Goal: Communication & Community: Answer question/provide support

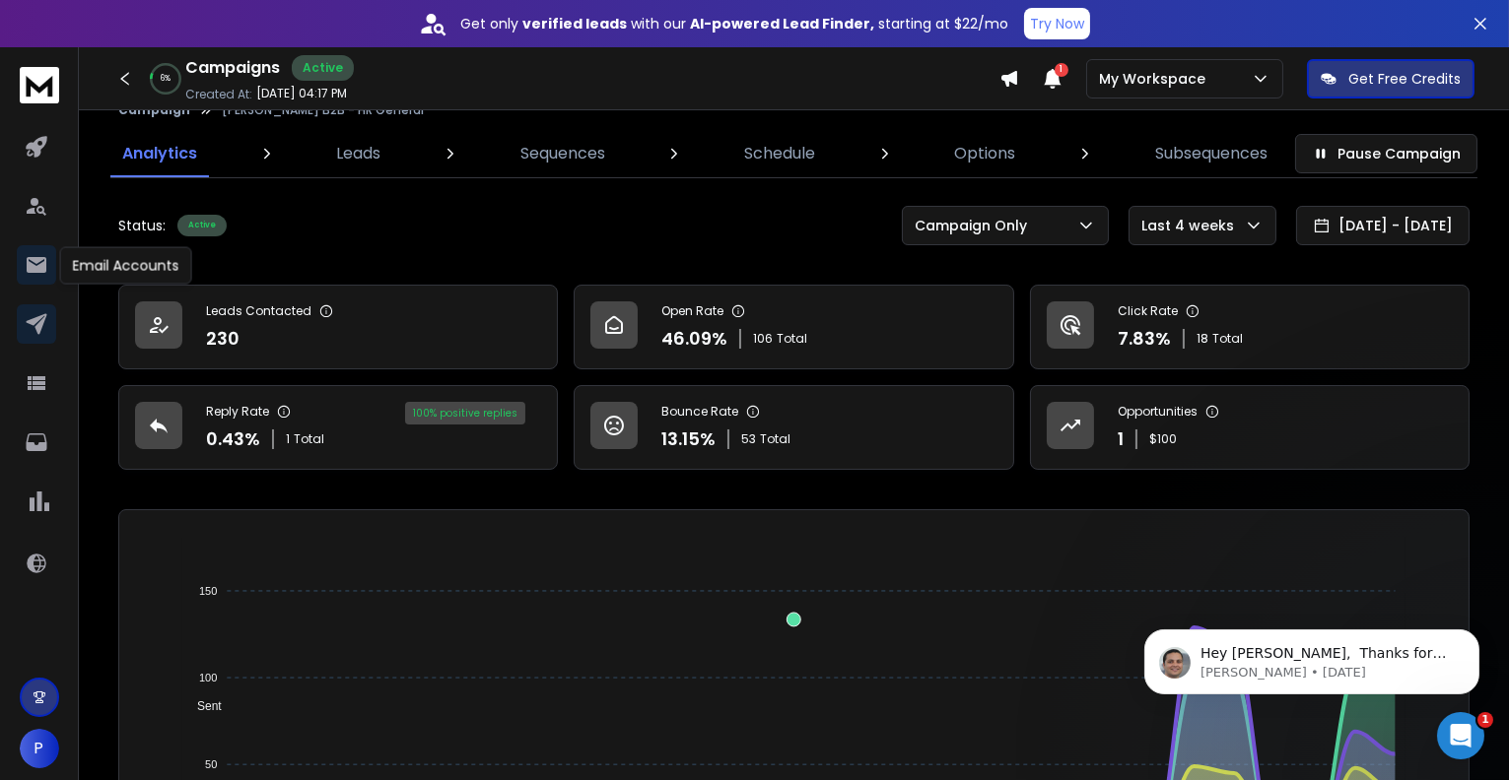
click at [34, 267] on icon at bounding box center [37, 265] width 20 height 16
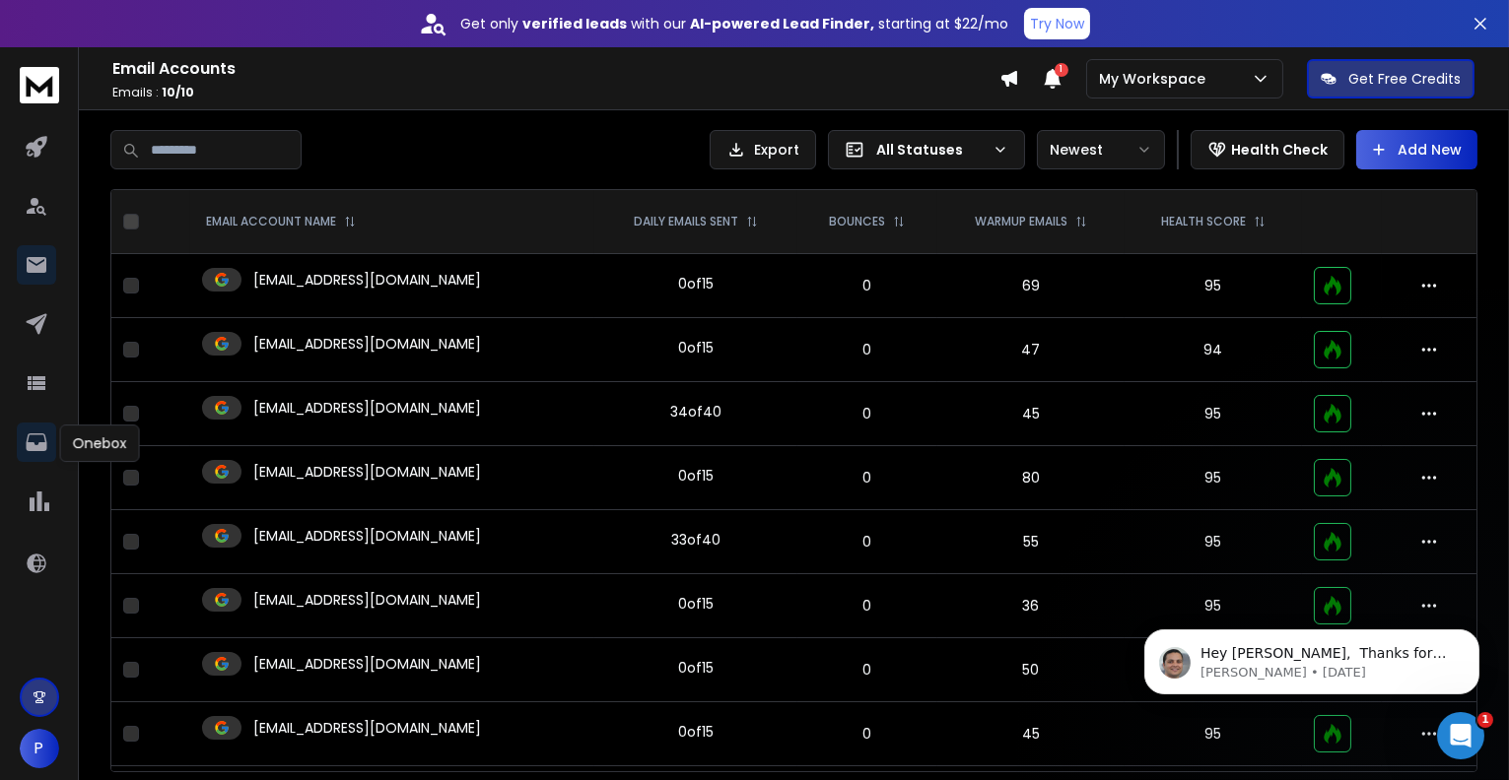
click at [35, 447] on icon at bounding box center [36, 443] width 21 height 18
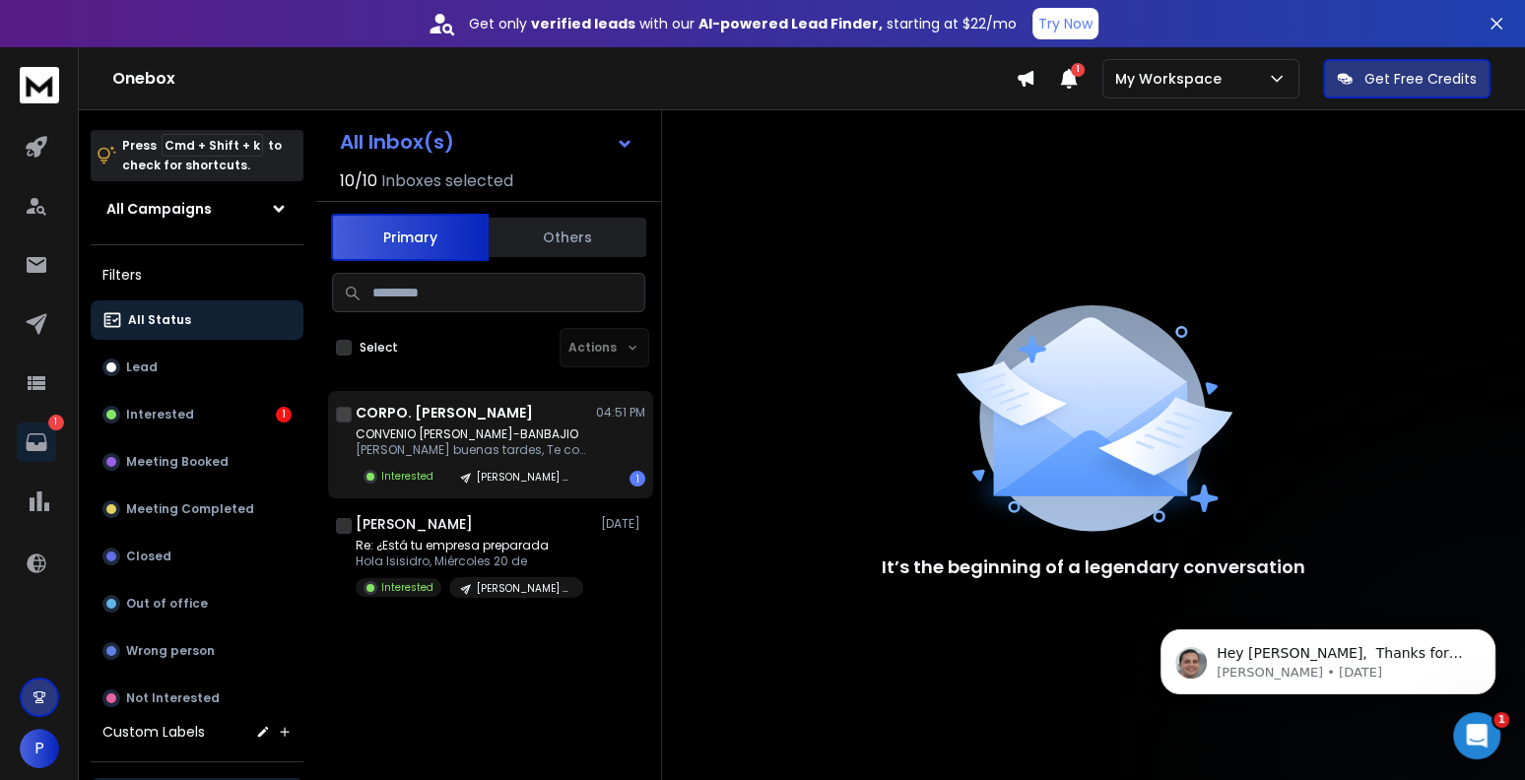
click at [585, 456] on div "CONVENIO [PERSON_NAME]-BANBAJIO [PERSON_NAME] buenas tardes, Te comparto Intere…" at bounding box center [501, 457] width 290 height 60
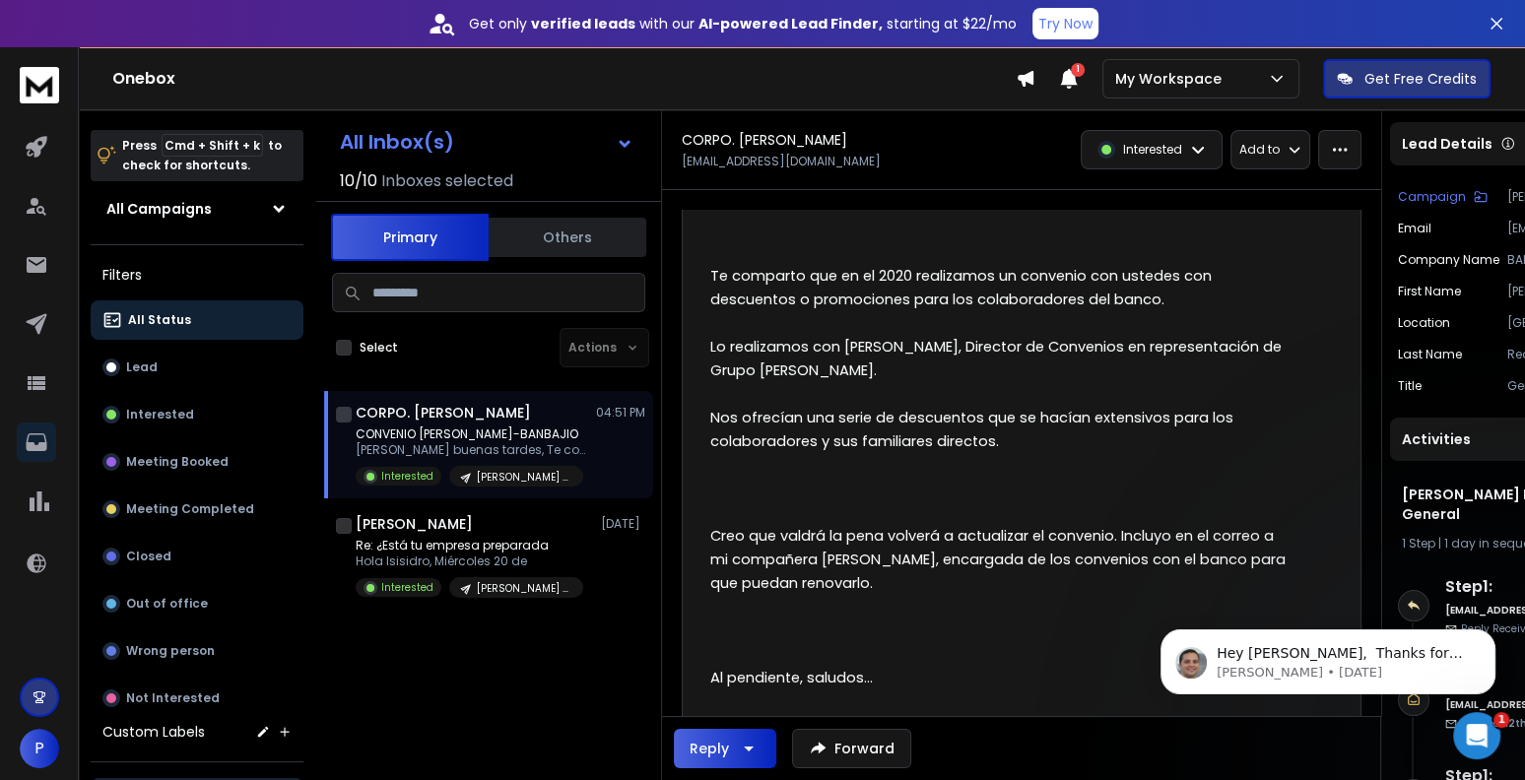
scroll to position [301, 0]
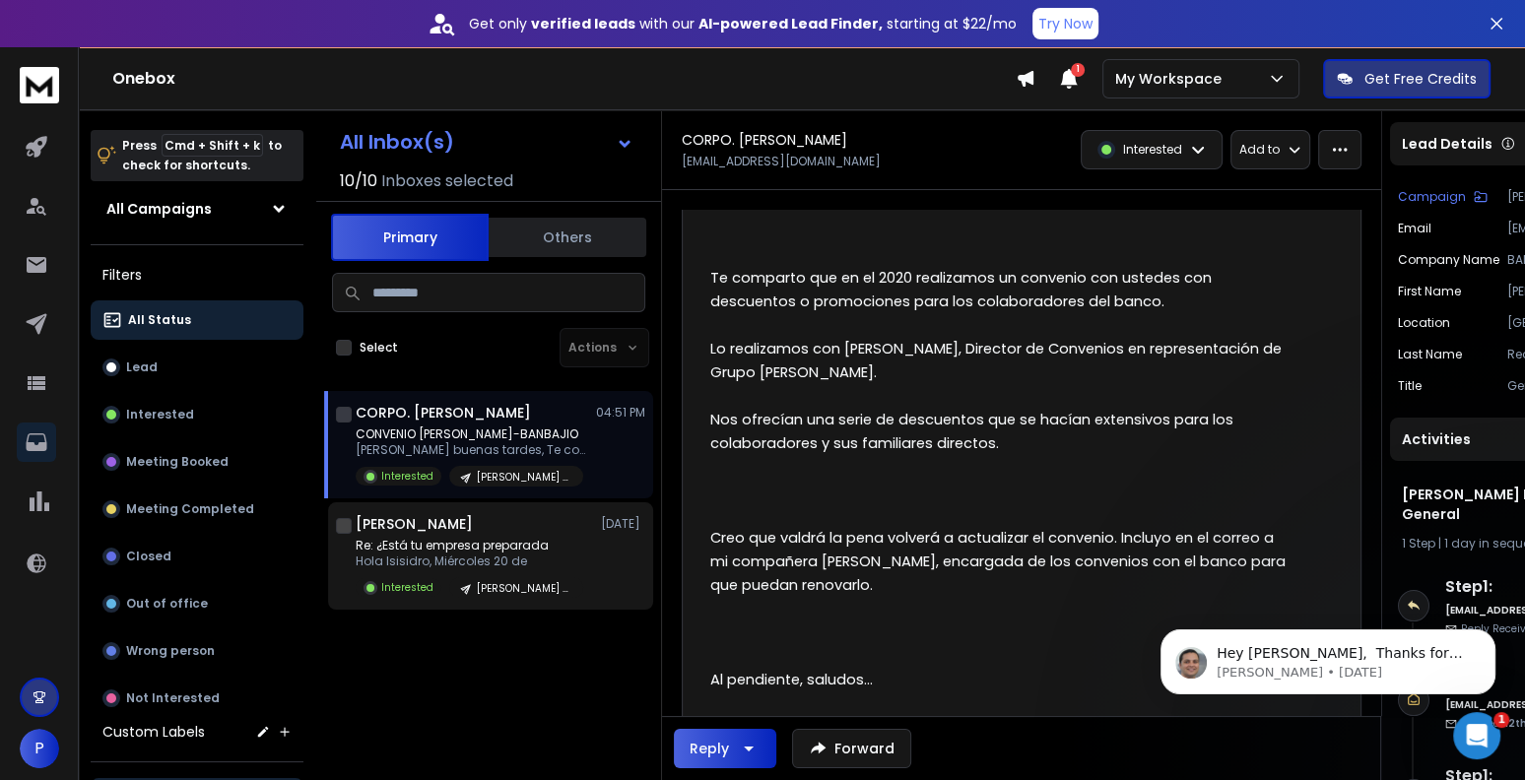
click at [503, 565] on p "Hola Isisidro, Miércoles 20 de" at bounding box center [470, 562] width 228 height 16
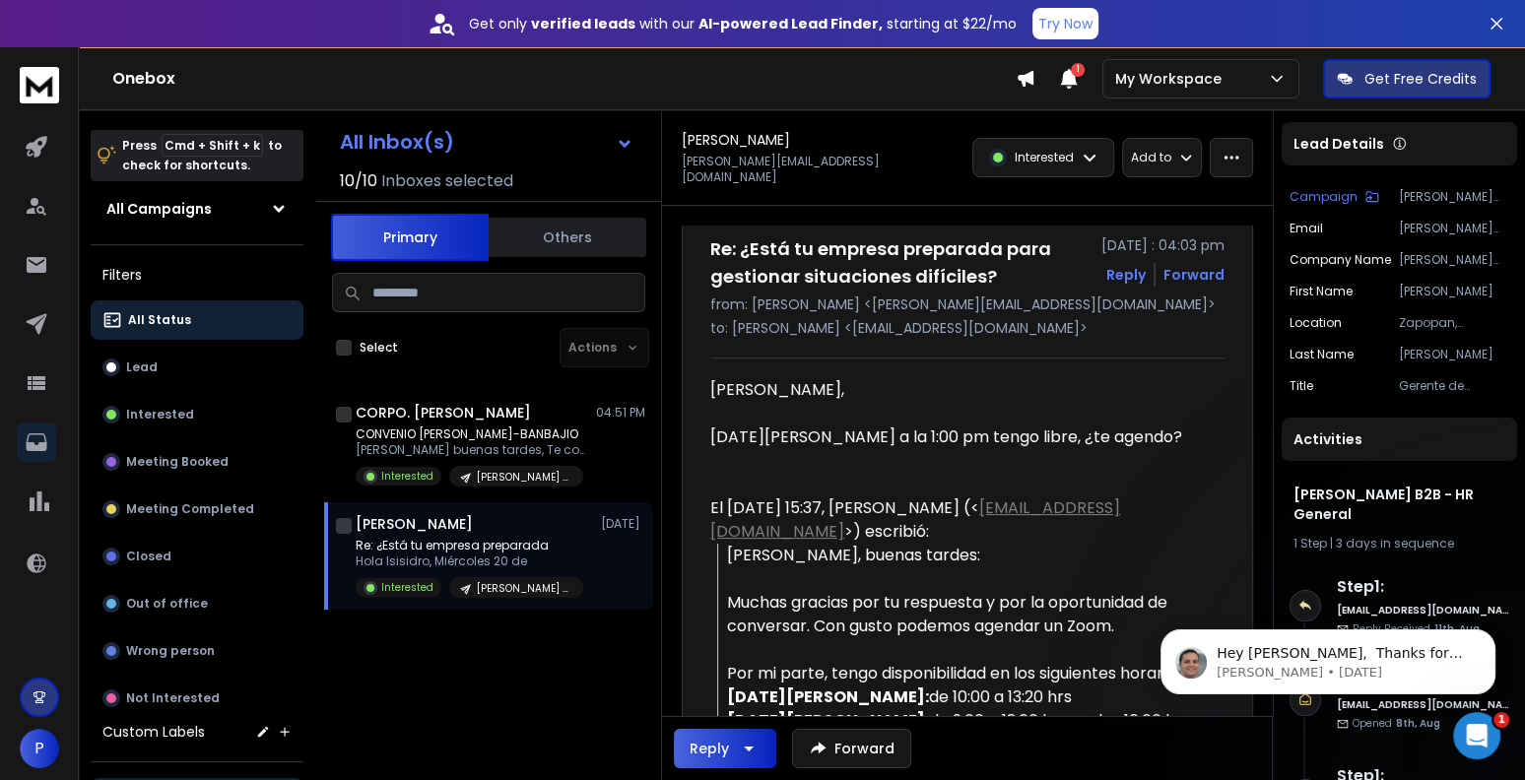
scroll to position [64, 0]
click at [769, 746] on button "Reply" at bounding box center [725, 748] width 102 height 39
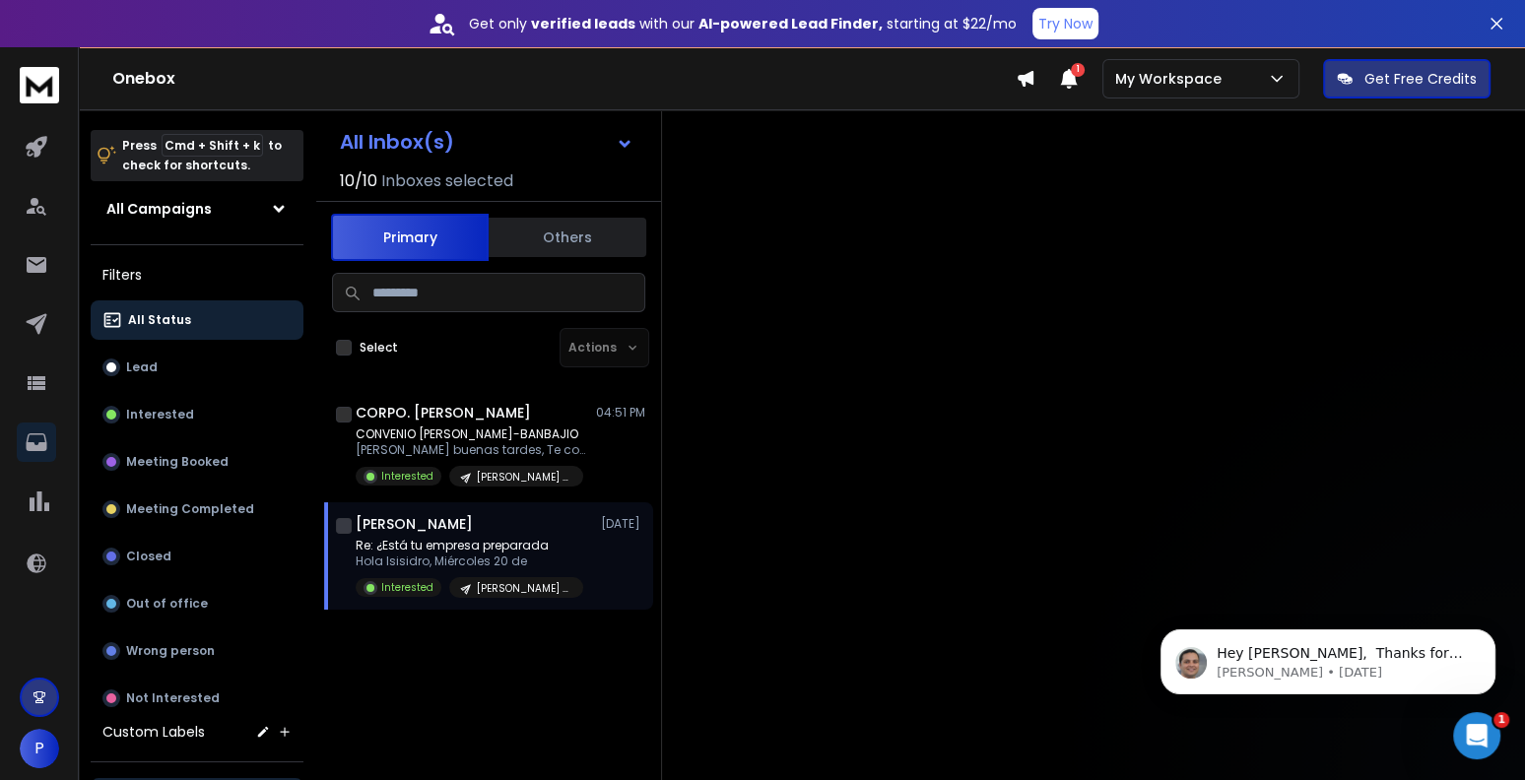
scroll to position [0, 0]
click at [769, 746] on div at bounding box center [1093, 500] width 863 height 780
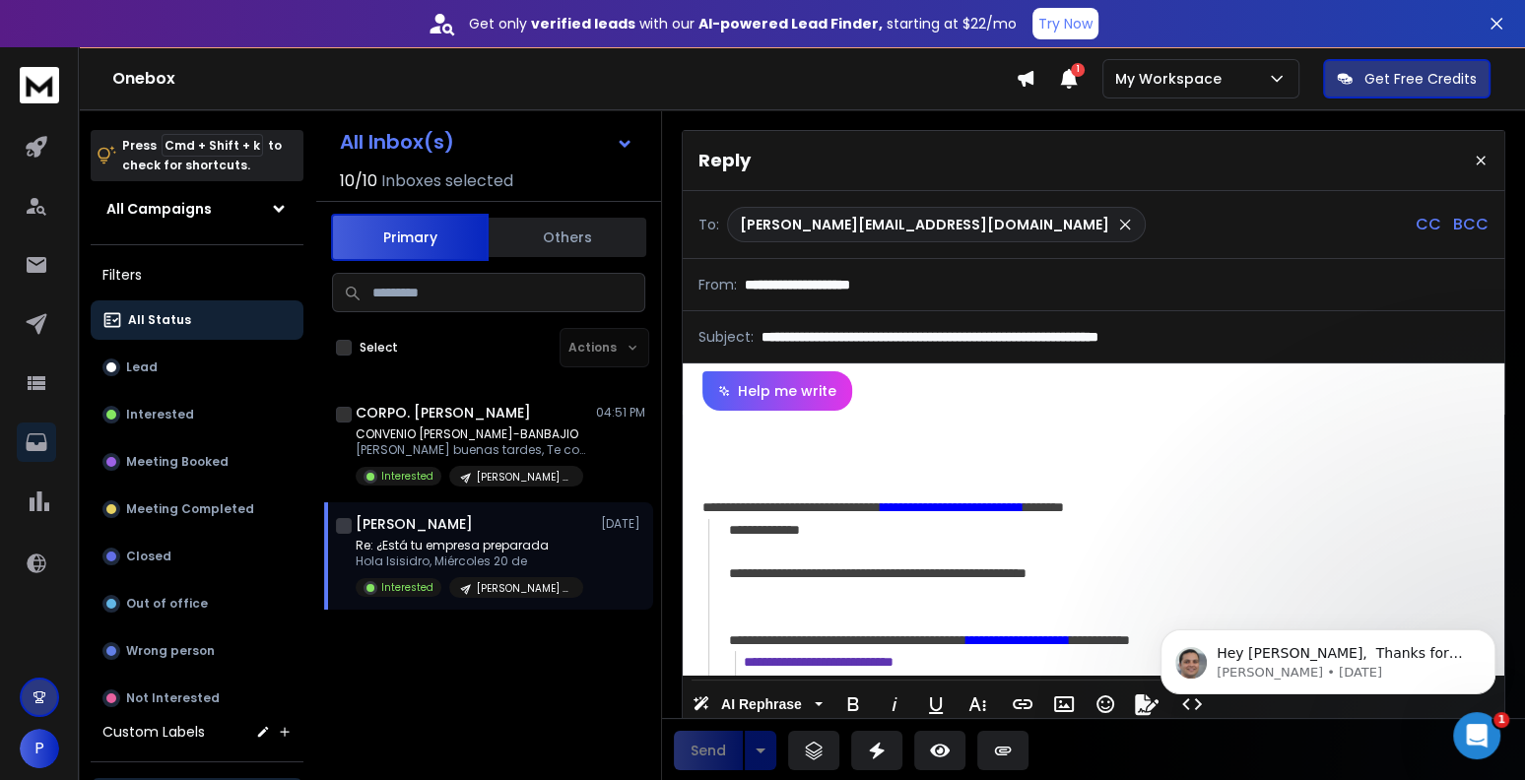
click at [1476, 161] on icon at bounding box center [1480, 160] width 9 height 9
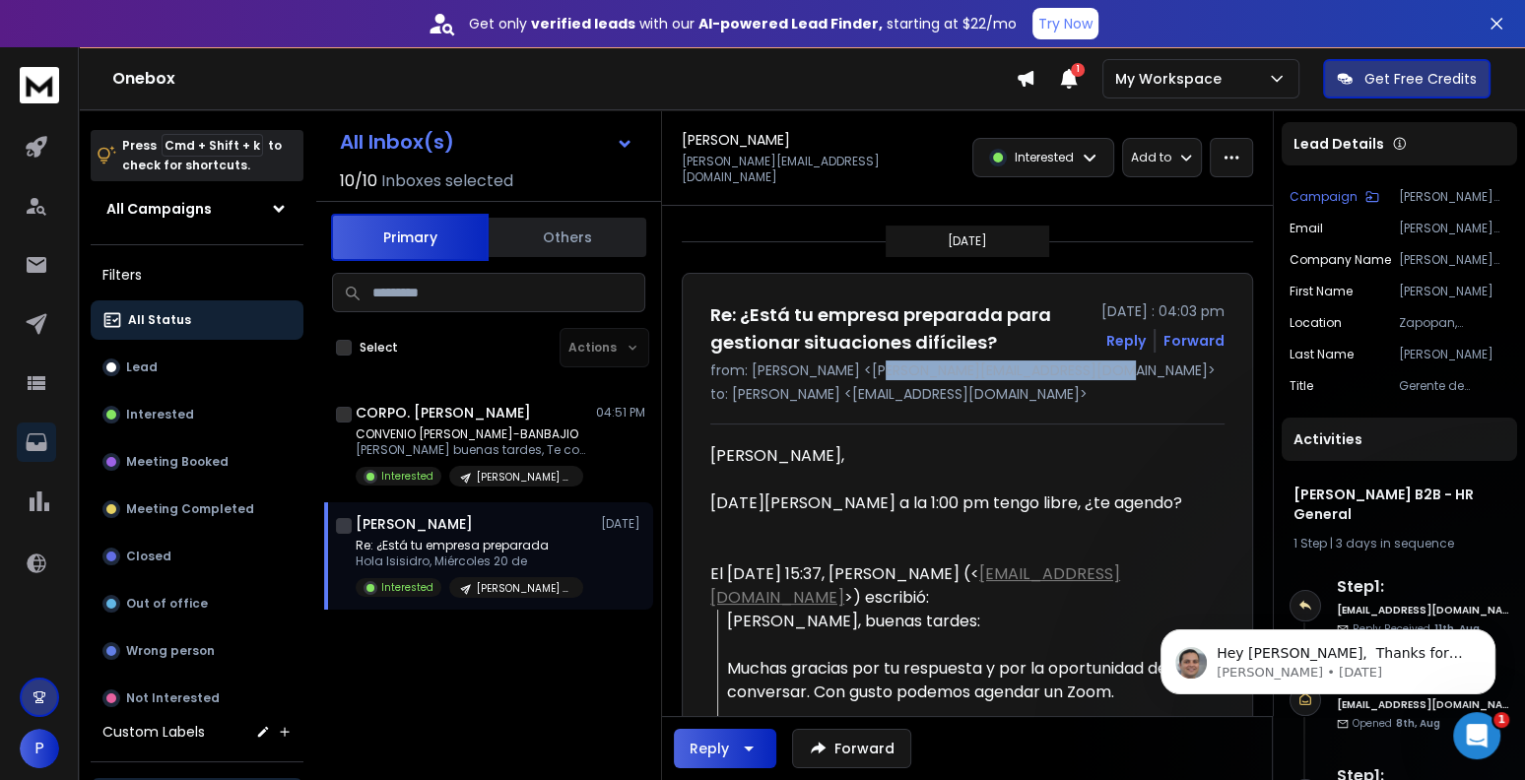
drag, startPoint x: 865, startPoint y: 382, endPoint x: 1097, endPoint y: 387, distance: 231.6
click at [1097, 380] on p "from: [PERSON_NAME] <[PERSON_NAME][EMAIL_ADDRESS][DOMAIN_NAME]>" at bounding box center [967, 371] width 514 height 20
copy p "[PERSON_NAME][EMAIL_ADDRESS][DOMAIN_NAME]>"
